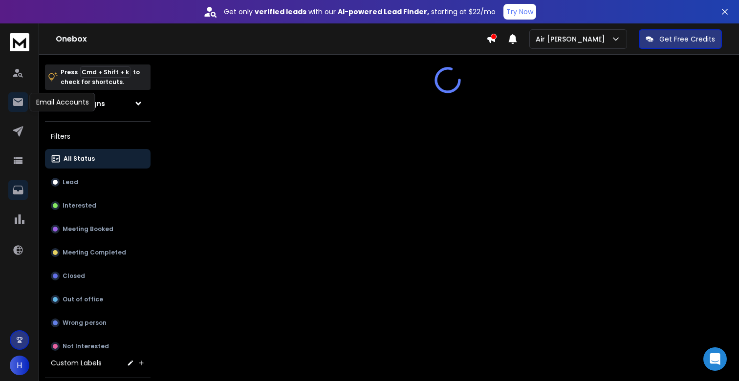
click at [19, 97] on icon at bounding box center [18, 102] width 12 height 12
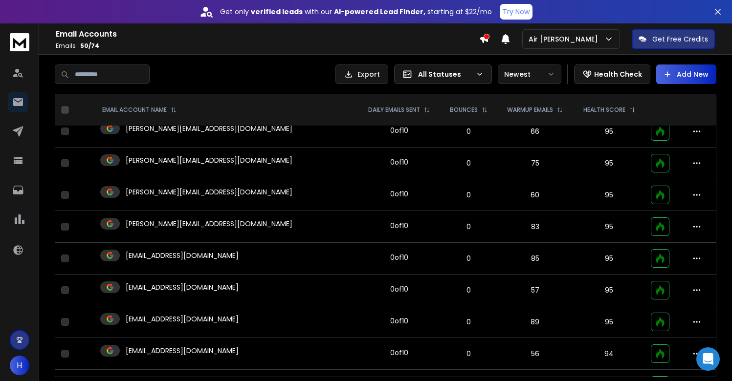
scroll to position [1365, 0]
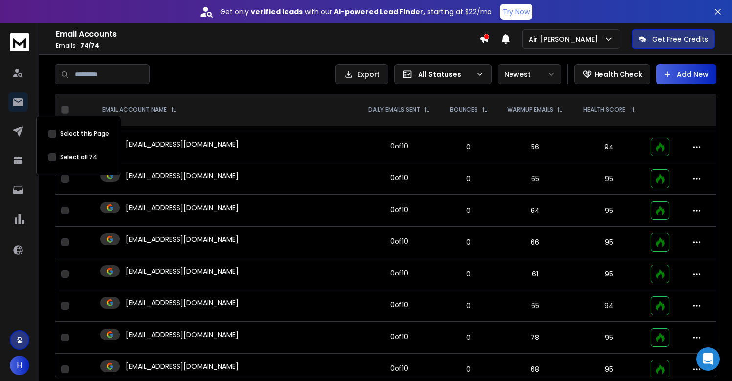
click at [51, 154] on button "Select this Page" at bounding box center [52, 157] width 8 height 8
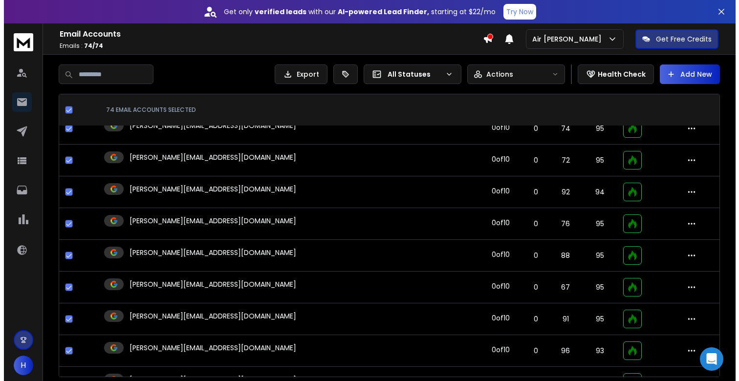
scroll to position [2113, 0]
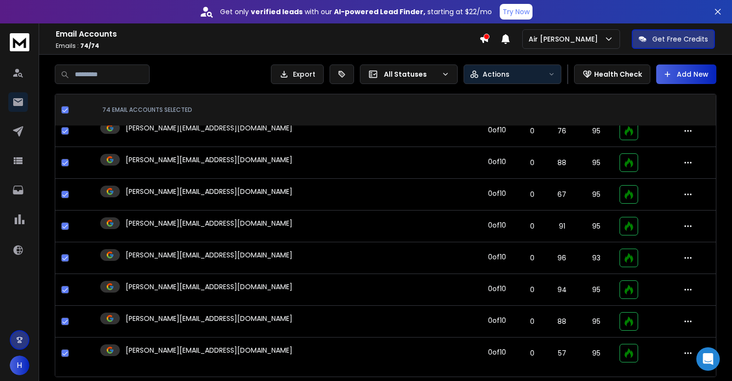
click at [490, 78] on p "Actions" at bounding box center [495, 74] width 27 height 10
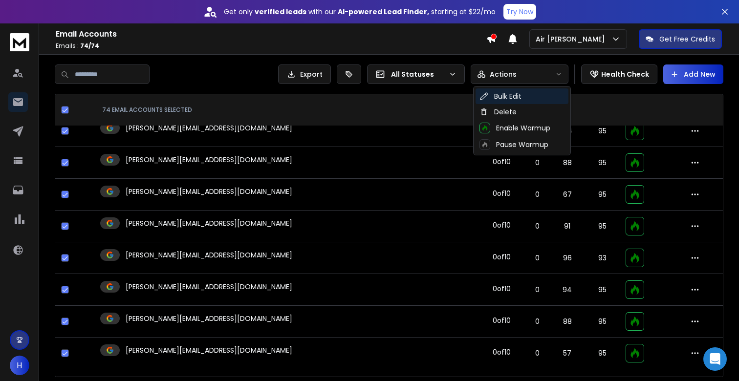
click at [498, 93] on div "Bulk Edit" at bounding box center [501, 96] width 42 height 10
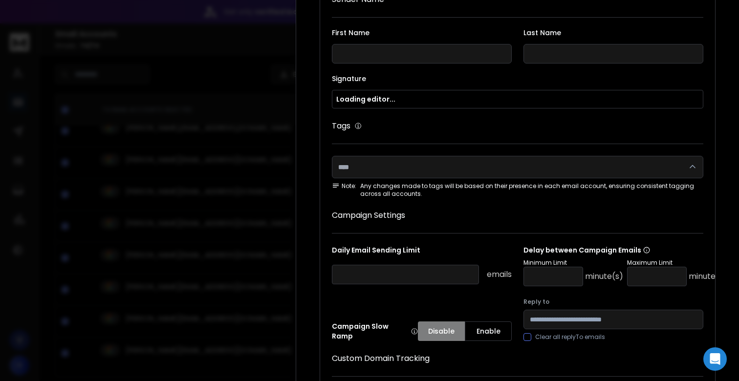
scroll to position [118, 0]
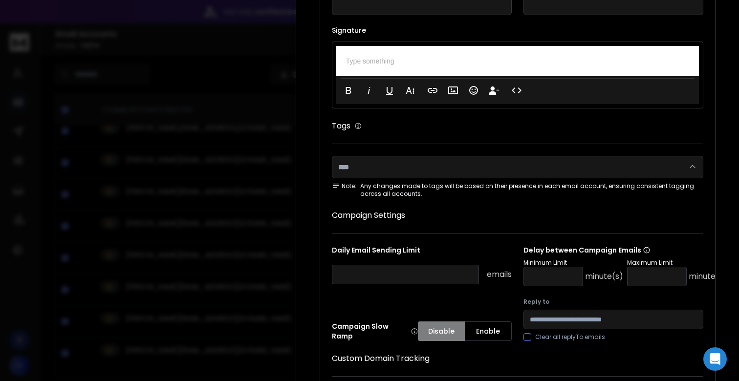
click at [383, 276] on input "number" at bounding box center [405, 275] width 147 height 20
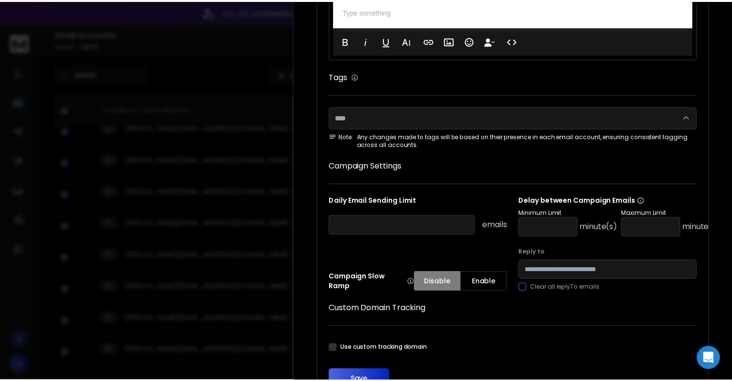
scroll to position [223, 0]
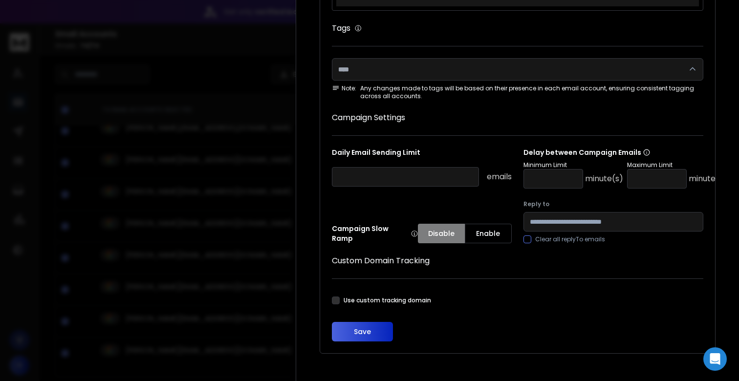
type input "*"
click at [361, 333] on button "Save" at bounding box center [362, 332] width 61 height 20
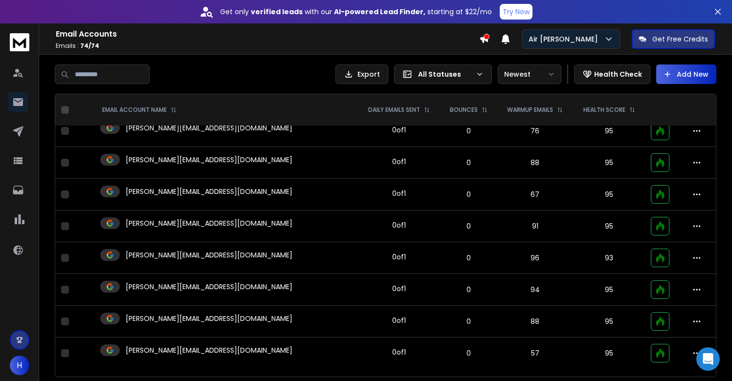
click at [597, 45] on button "Air [PERSON_NAME]" at bounding box center [571, 39] width 98 height 20
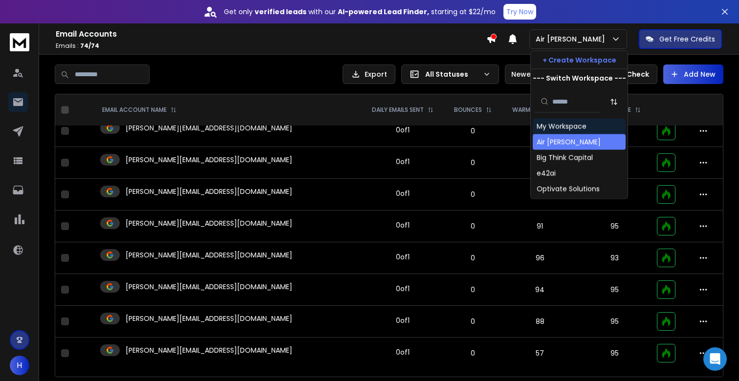
click at [557, 122] on div "My Workspace" at bounding box center [562, 127] width 50 height 10
